Goal: Information Seeking & Learning: Learn about a topic

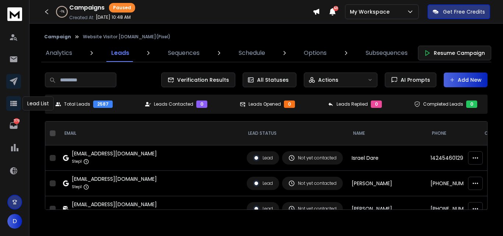
click at [13, 104] on icon at bounding box center [13, 103] width 7 height 5
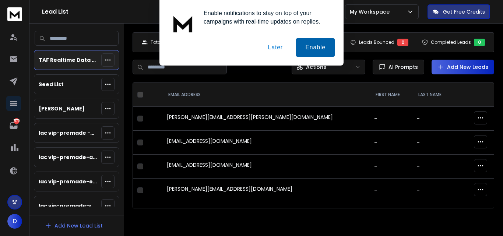
click at [313, 48] on button "Enable" at bounding box center [315, 47] width 39 height 18
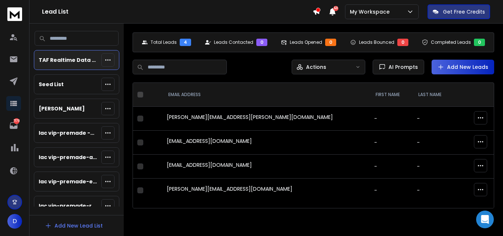
click at [139, 9] on h1 "Lead List" at bounding box center [177, 11] width 270 height 9
click at [63, 112] on p "[PERSON_NAME]" at bounding box center [62, 108] width 46 height 7
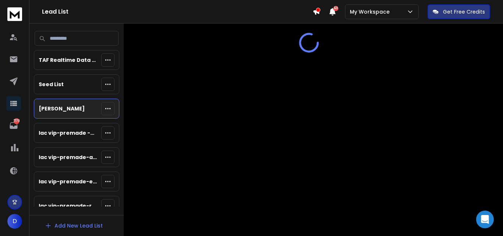
click at [67, 132] on p "lac vip-premade -wealth preservation" at bounding box center [69, 132] width 60 height 7
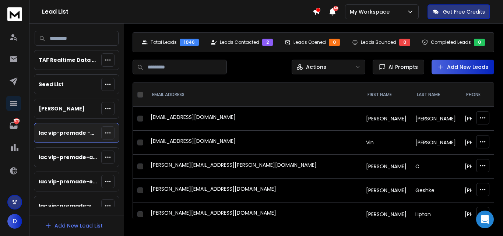
click at [77, 59] on p "TAF Realtime Data Stream" at bounding box center [69, 59] width 60 height 7
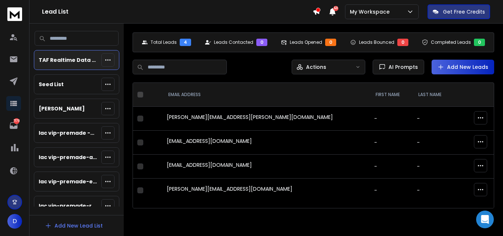
click at [60, 134] on p "lac vip-premade -wealth preservation" at bounding box center [69, 132] width 60 height 7
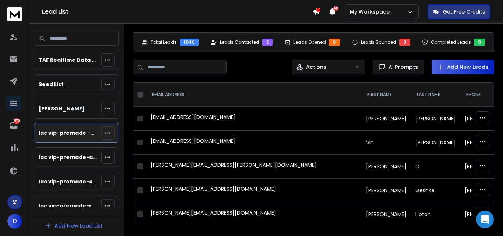
click at [61, 159] on p "lac vip-premade-asset protection" at bounding box center [69, 156] width 60 height 7
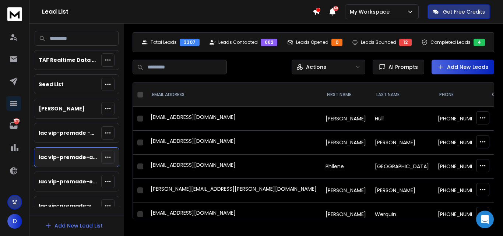
click at [65, 183] on p "lac vip-premade-estate planning" at bounding box center [69, 181] width 60 height 7
